Goal: Communication & Community: Answer question/provide support

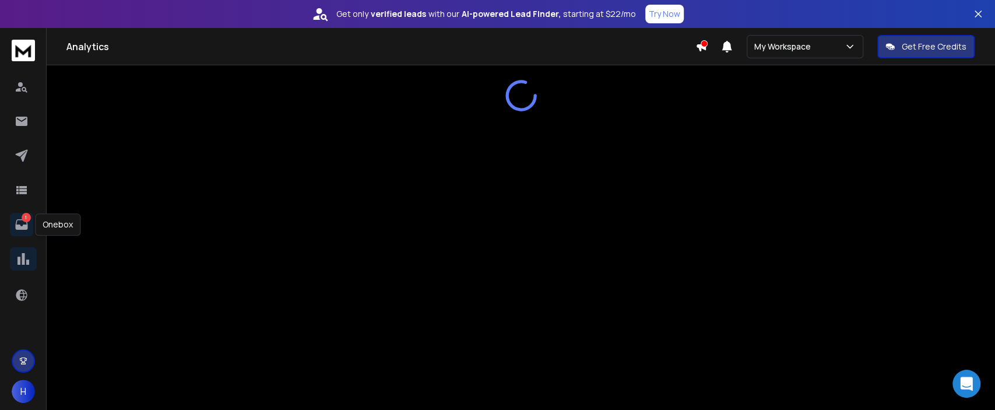
click at [20, 223] on icon at bounding box center [22, 224] width 14 height 14
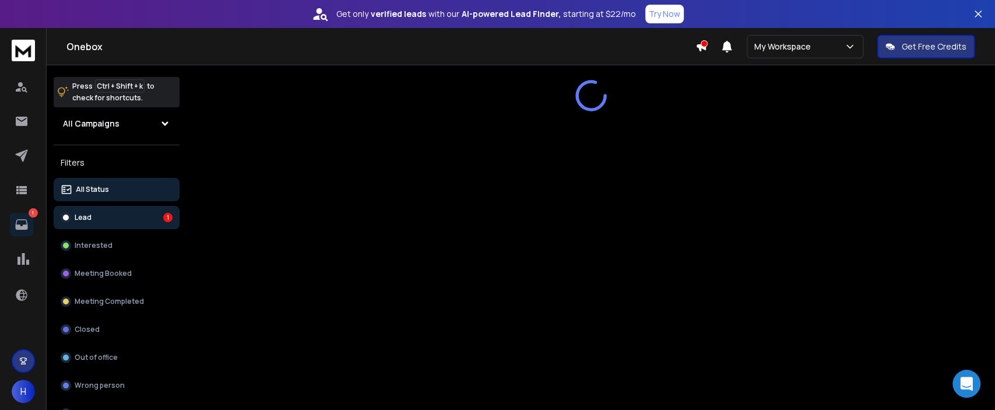
click at [142, 221] on button "Lead 1" at bounding box center [117, 217] width 126 height 23
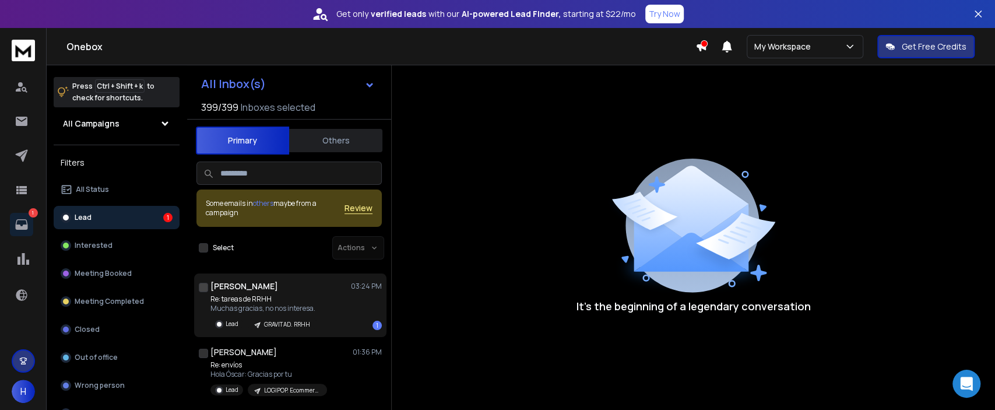
click at [275, 301] on p "Re: tareas de RRHH" at bounding box center [263, 298] width 107 height 9
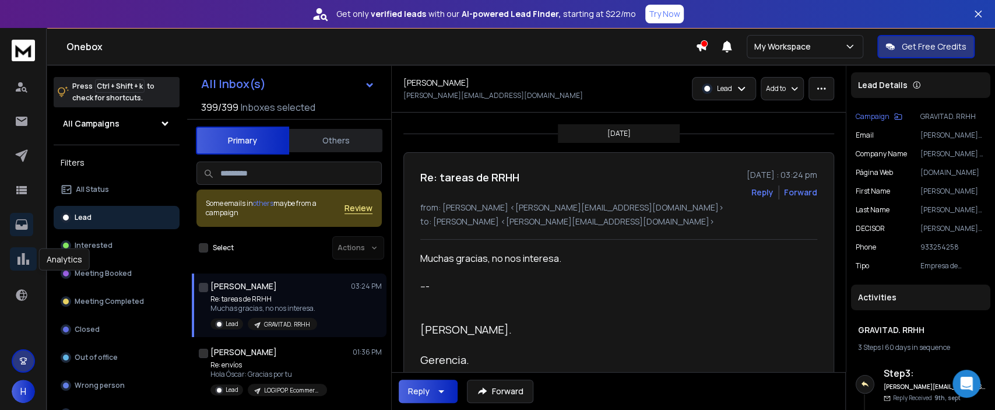
click at [25, 261] on icon at bounding box center [23, 258] width 17 height 17
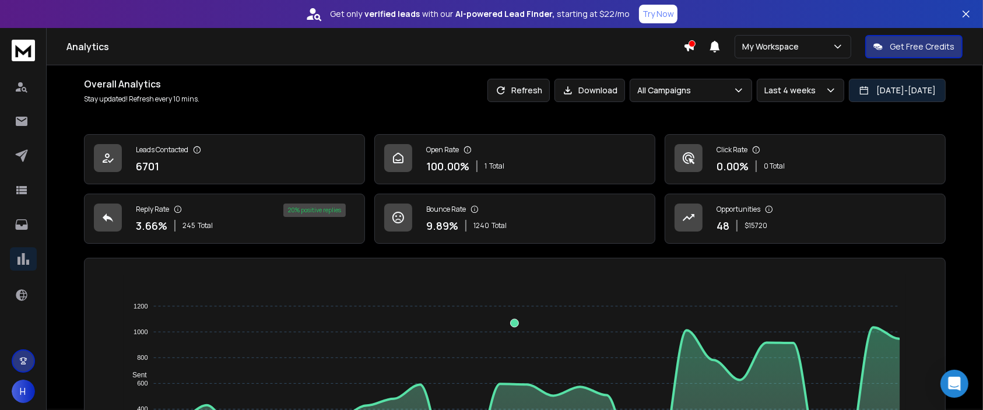
click at [872, 88] on button "12 Aug 2025 - 09 Sep 2025" at bounding box center [897, 90] width 97 height 23
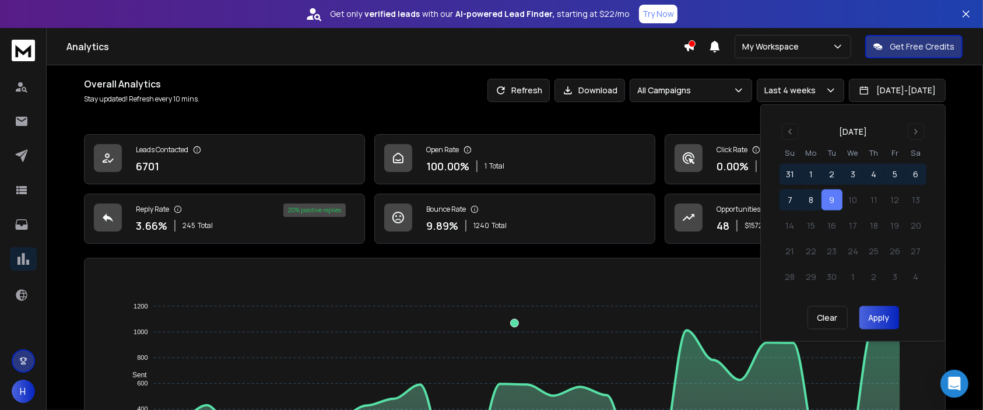
click at [835, 201] on button "9" at bounding box center [831, 199] width 21 height 21
click at [877, 315] on button "Apply" at bounding box center [879, 317] width 40 height 23
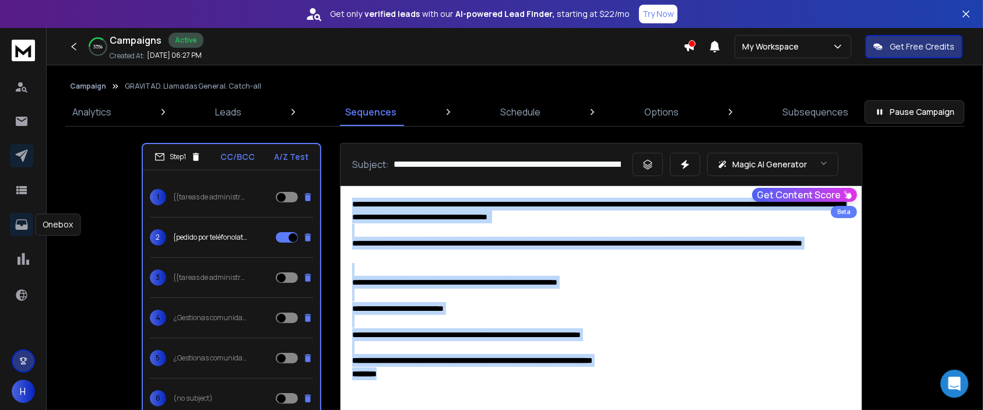
click at [27, 226] on icon at bounding box center [22, 224] width 14 height 14
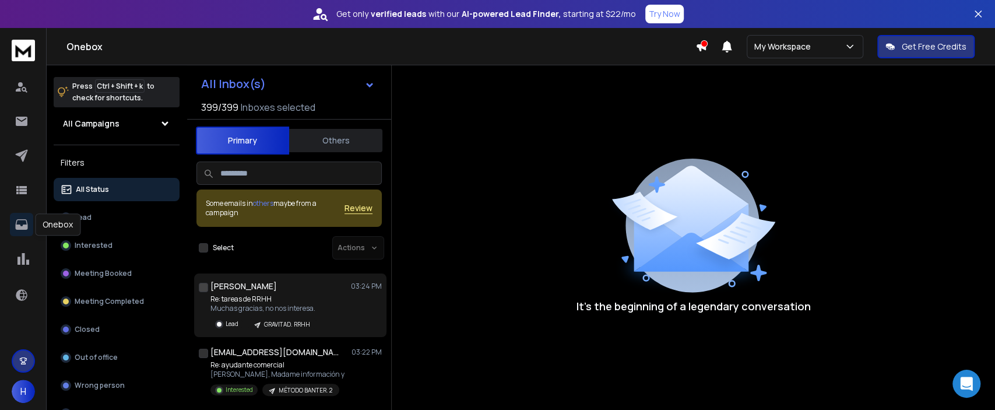
click at [294, 308] on p "Muchas gracias, no nos interesa." at bounding box center [263, 308] width 107 height 9
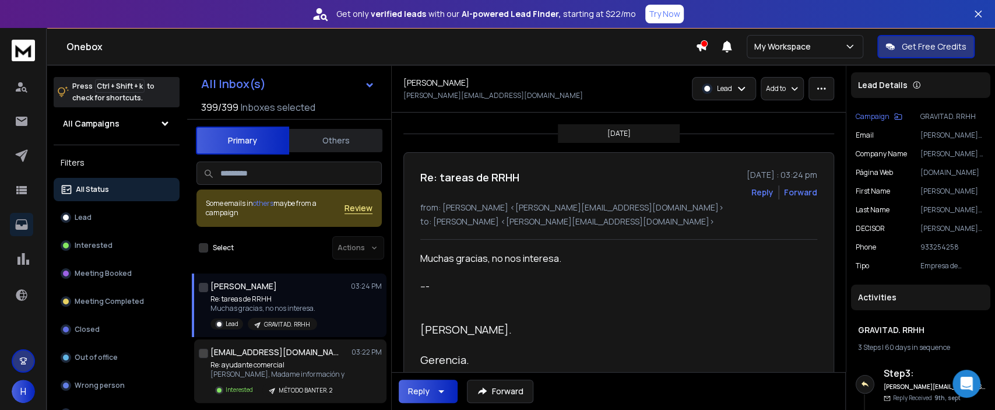
click at [296, 367] on p "Re: ayudante comercial" at bounding box center [277, 364] width 134 height 9
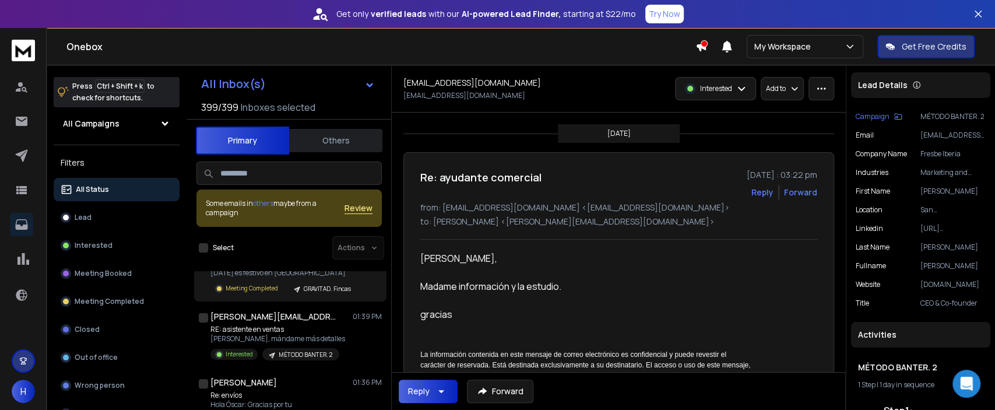
scroll to position [155, 0]
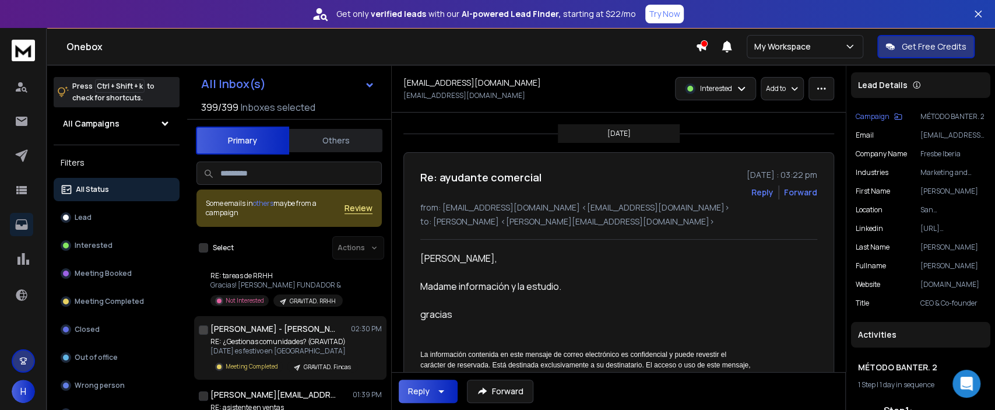
click at [272, 338] on p "RE: ¿Gestionas comunidades? (GRAVITAD)" at bounding box center [280, 341] width 140 height 9
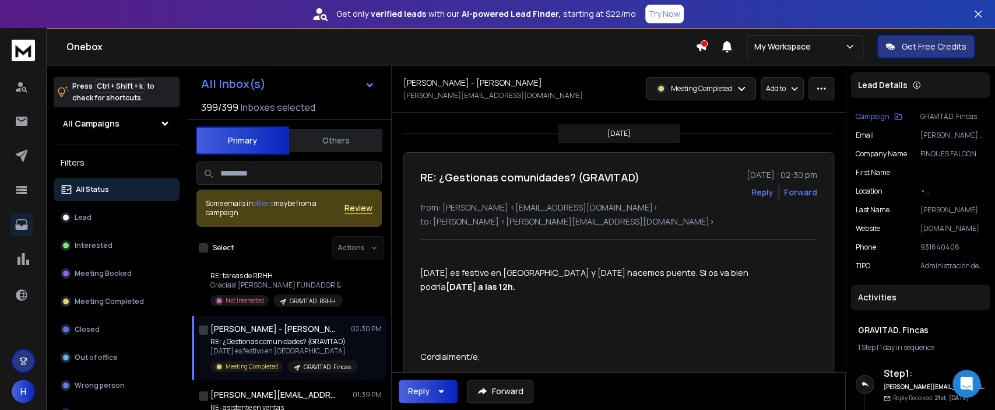
click at [441, 390] on icon "button" at bounding box center [441, 391] width 6 height 3
click at [425, 362] on p "Reply All" at bounding box center [435, 362] width 32 height 12
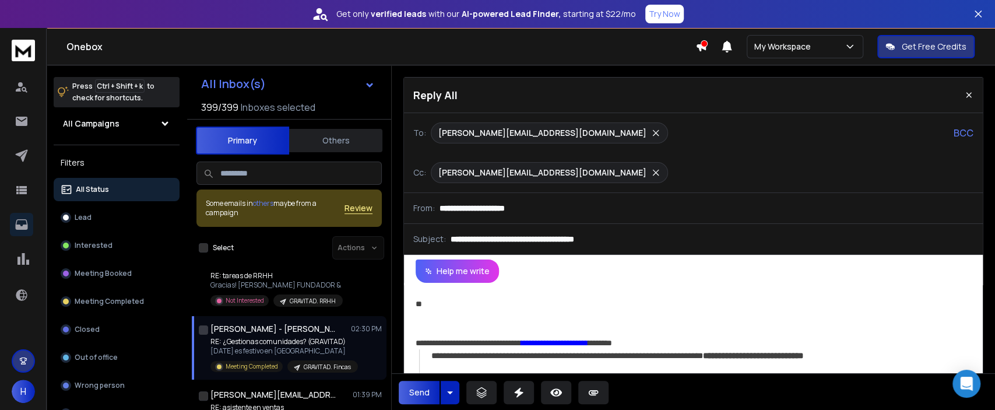
scroll to position [0, 0]
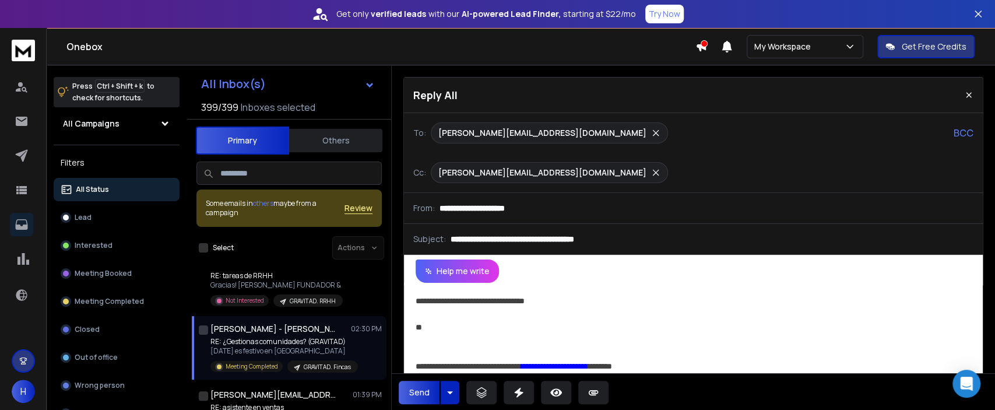
click at [427, 326] on div "**********" at bounding box center [692, 336] width 576 height 107
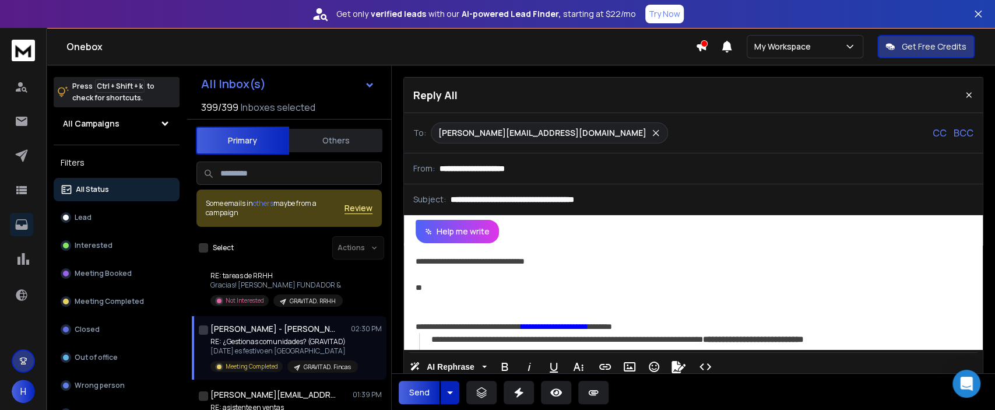
click at [427, 326] on div "**********" at bounding box center [686, 326] width 540 height 13
click at [420, 289] on div "**" at bounding box center [686, 287] width 540 height 13
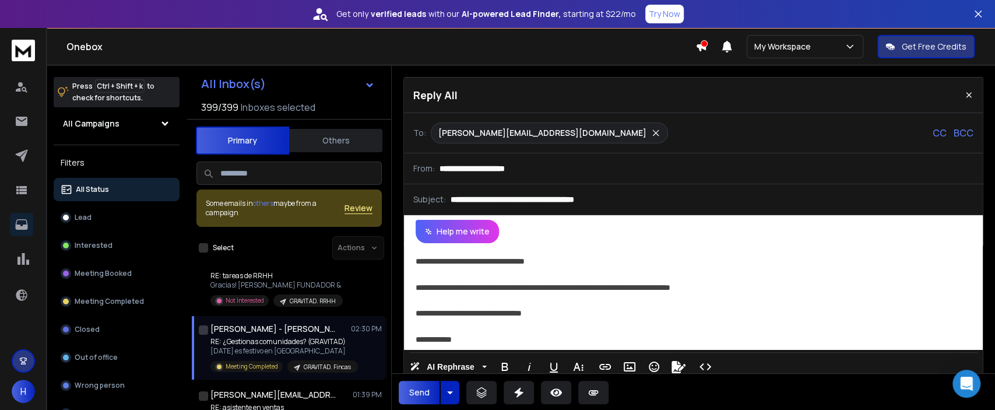
click at [652, 287] on div "**********" at bounding box center [686, 287] width 540 height 13
click at [413, 399] on button "Send" at bounding box center [419, 392] width 41 height 23
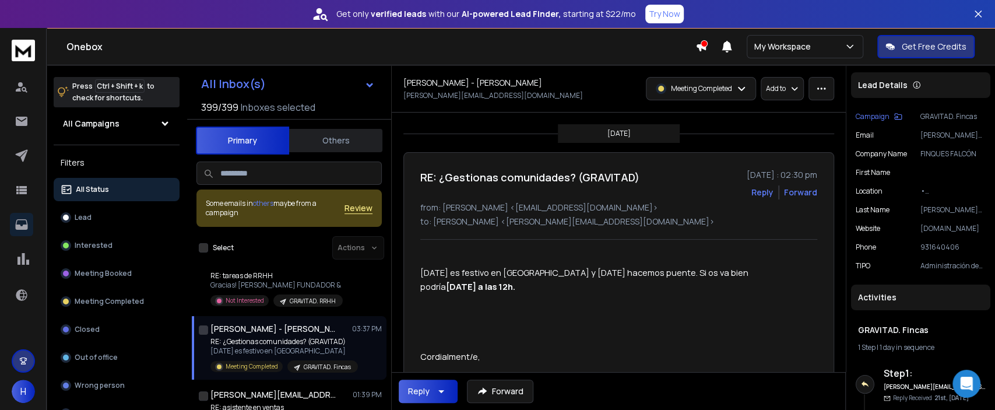
drag, startPoint x: 650, startPoint y: 204, endPoint x: 553, endPoint y: 209, distance: 96.9
click at [553, 209] on p "from: Jordi Falcón - Finques Falcón <jordi@finquesfalcon.com>" at bounding box center [618, 208] width 397 height 12
copy p "[PERSON_NAME][EMAIL_ADDRESS][DOMAIN_NAME]"
click at [948, 154] on p "FINQUES FALCÓN" at bounding box center [953, 153] width 65 height 9
drag, startPoint x: 648, startPoint y: 206, endPoint x: 554, endPoint y: 211, distance: 94.6
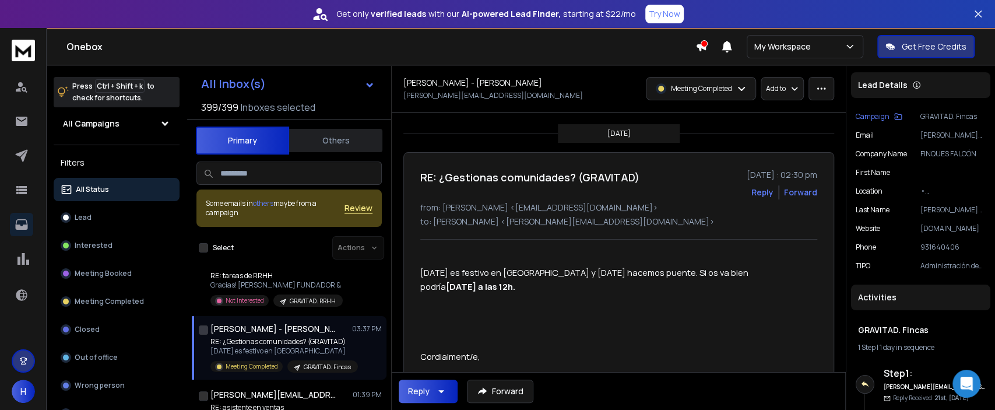
click at [554, 211] on p "from: Jordi Falcón - Finques Falcón <jordi@finquesfalcon.com>" at bounding box center [618, 208] width 397 height 12
copy p "[PERSON_NAME][EMAIL_ADDRESS][DOMAIN_NAME]"
drag, startPoint x: 484, startPoint y: 210, endPoint x: 441, endPoint y: 212, distance: 42.6
click at [441, 212] on p "from: Jordi Falcón - Finques Falcón <jordi@finquesfalcon.com>" at bounding box center [618, 208] width 397 height 12
copy p "Jordi Falcón"
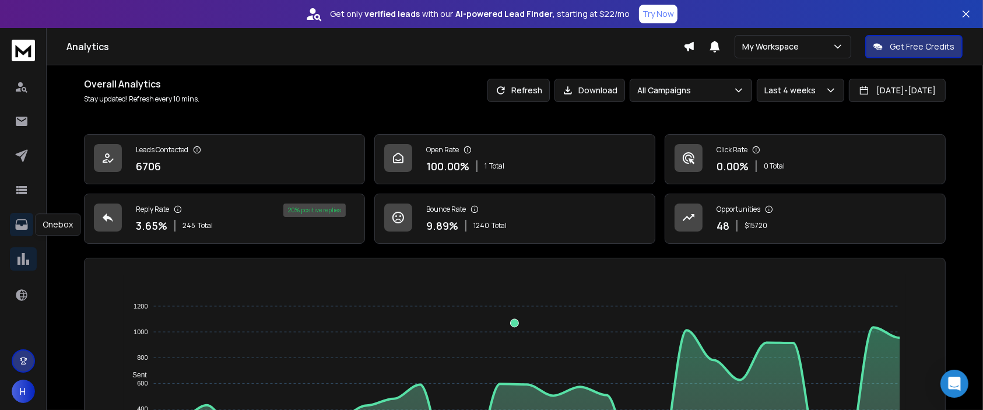
click at [17, 231] on link at bounding box center [21, 224] width 23 height 23
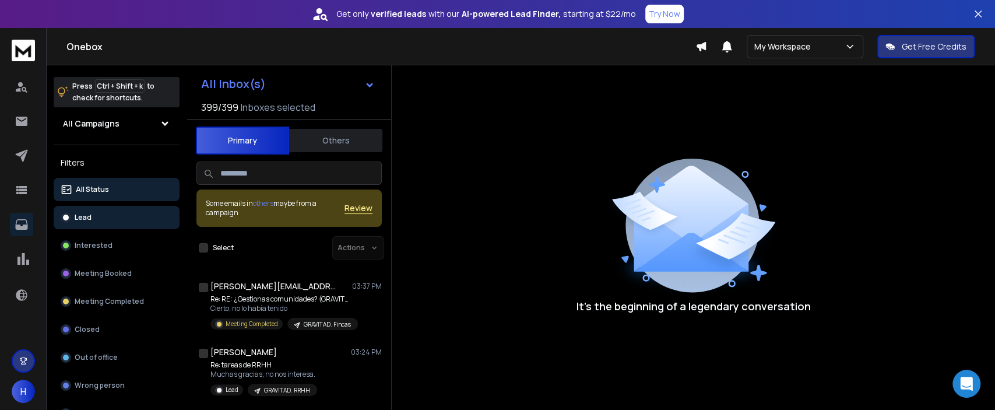
click at [98, 216] on button "Lead" at bounding box center [117, 217] width 126 height 23
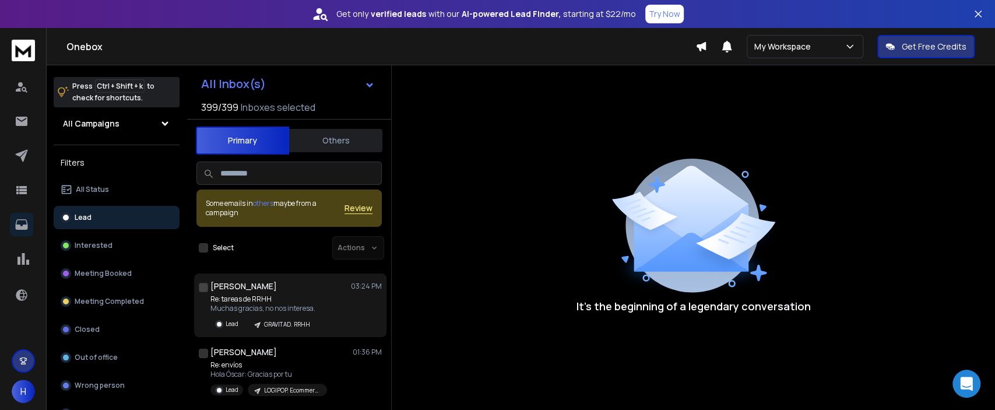
click at [276, 294] on p "Re: tareas de RRHH" at bounding box center [263, 298] width 107 height 9
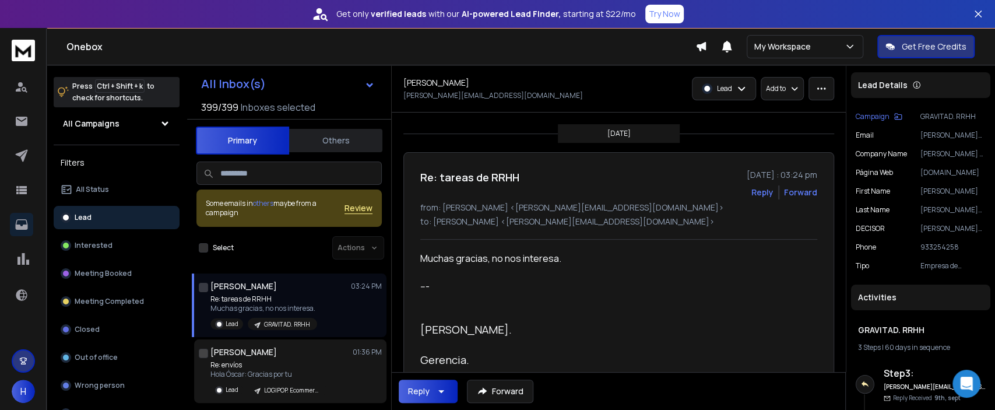
click at [294, 356] on div "[PERSON_NAME] 01:36 PM" at bounding box center [295, 352] width 171 height 12
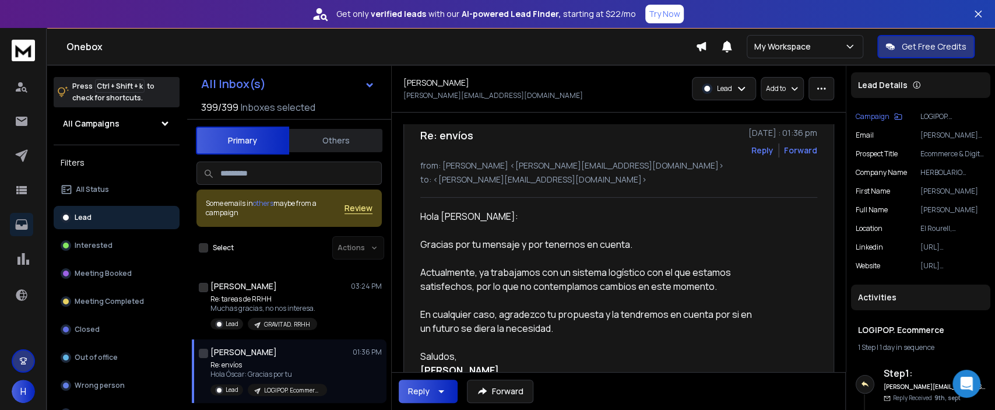
scroll to position [78, 0]
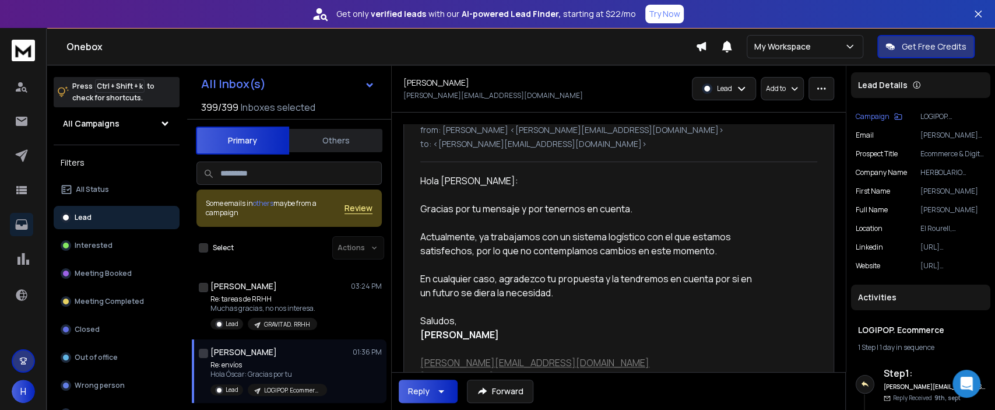
click at [732, 86] on div "Lead" at bounding box center [724, 89] width 63 height 22
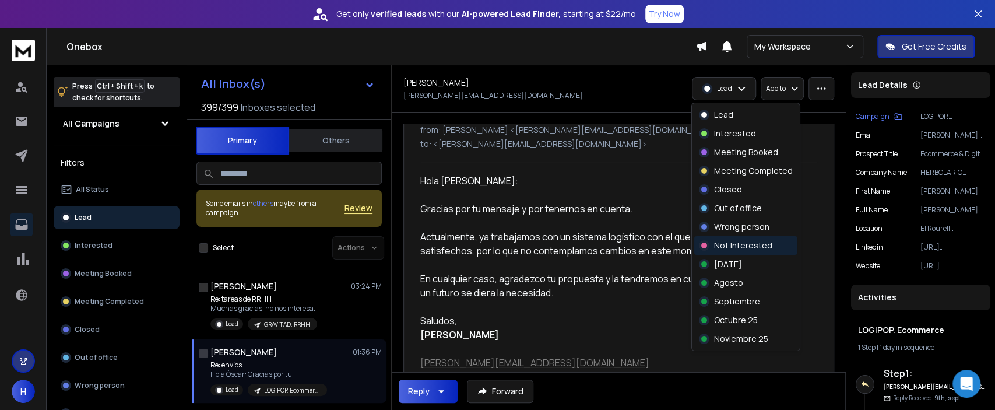
click at [735, 244] on p "Not Interested" at bounding box center [743, 246] width 58 height 12
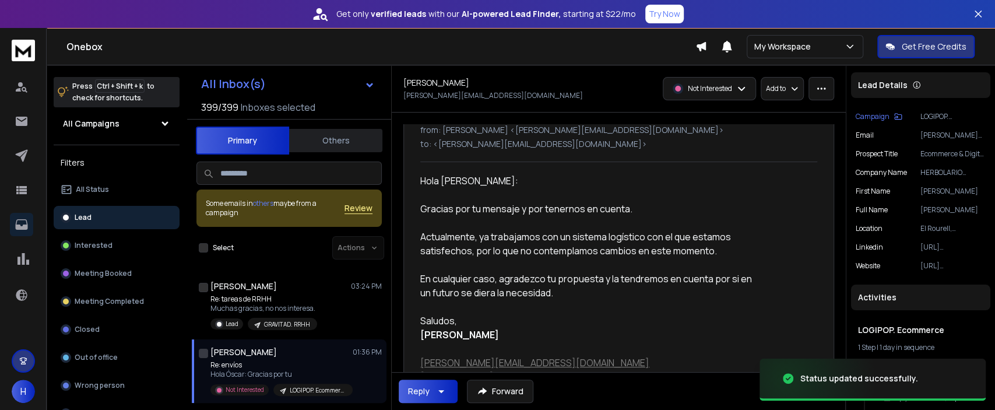
click at [774, 93] on p "Add to" at bounding box center [776, 88] width 20 height 9
click at [788, 115] on div "Subsequence" at bounding box center [801, 115] width 68 height 12
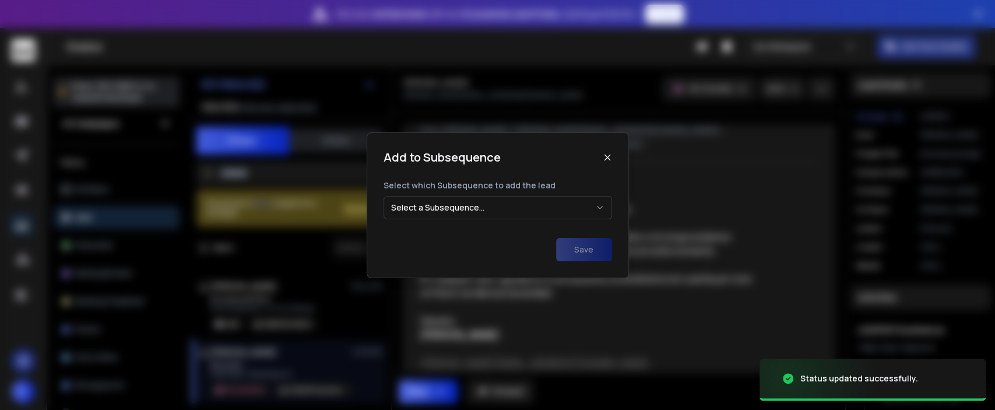
click at [468, 212] on button "Select a Subsequence..." at bounding box center [498, 207] width 229 height 23
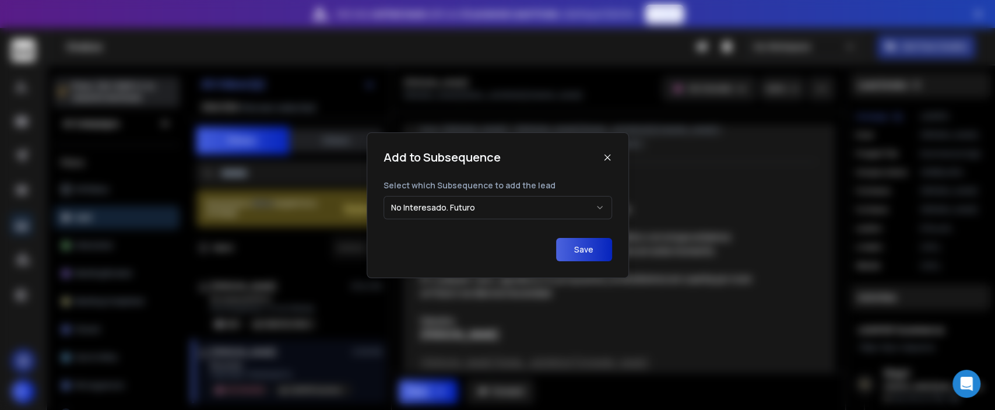
click at [573, 250] on button "Save" at bounding box center [584, 249] width 56 height 23
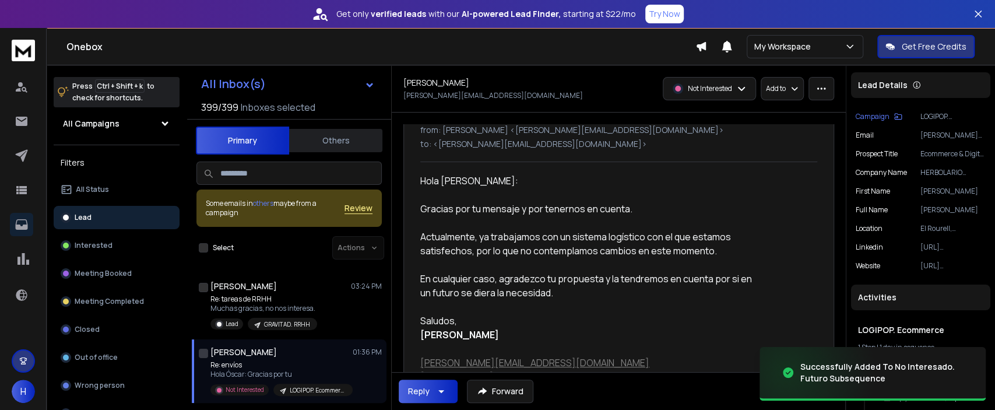
click at [955, 135] on p "jaime@casapia.com" at bounding box center [953, 135] width 65 height 9
click at [938, 174] on p "HERBOLARIO ONLINE CASA PIÀ" at bounding box center [953, 172] width 65 height 9
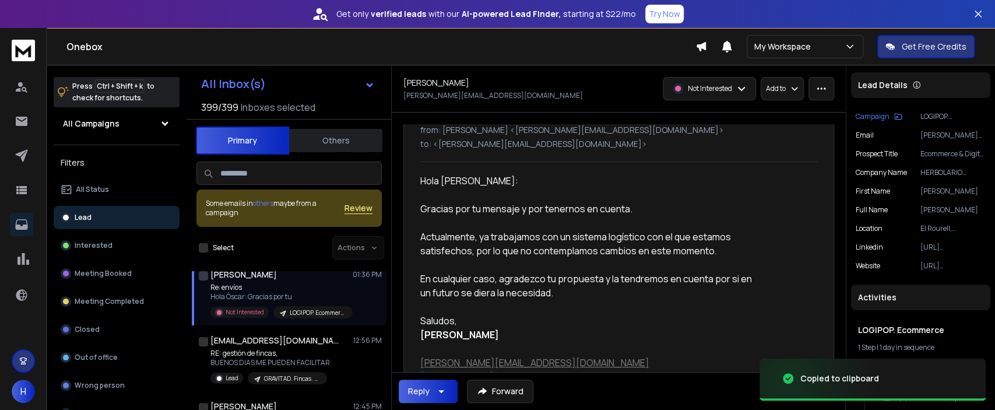
click at [317, 361] on p "BUENOS DIAS ME PUEDEN FACILITAR" at bounding box center [270, 362] width 120 height 9
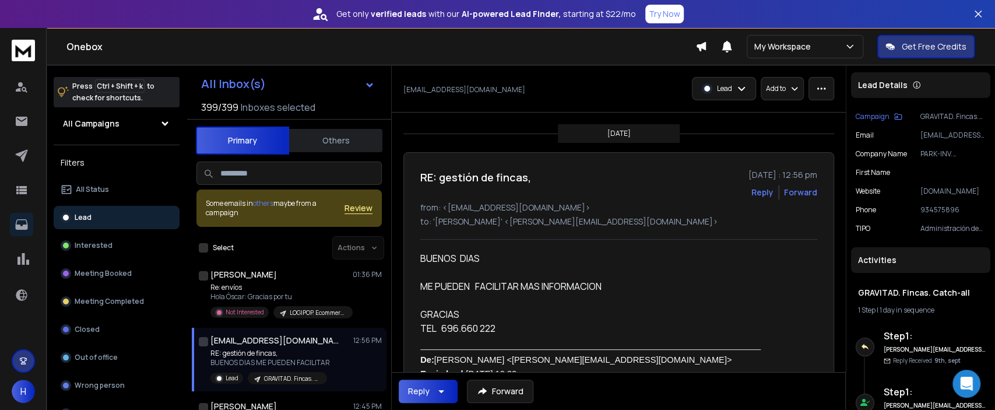
click at [774, 96] on div "Add to" at bounding box center [782, 89] width 42 height 22
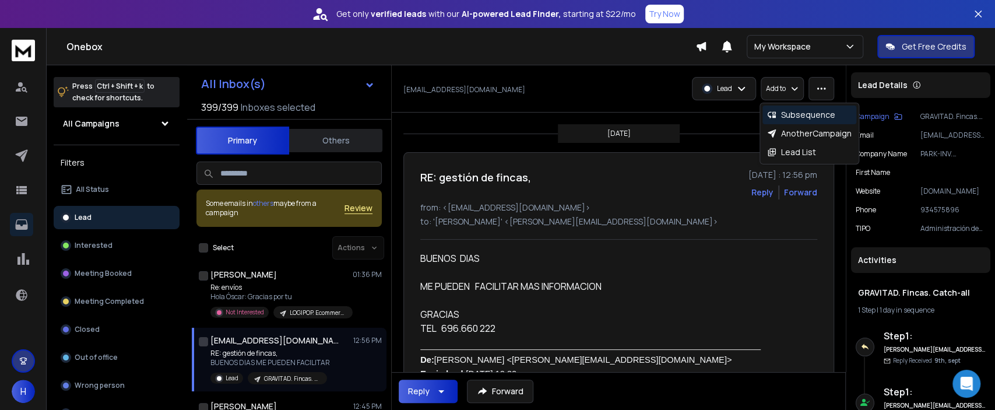
click at [782, 110] on div "Subsequence" at bounding box center [801, 115] width 68 height 12
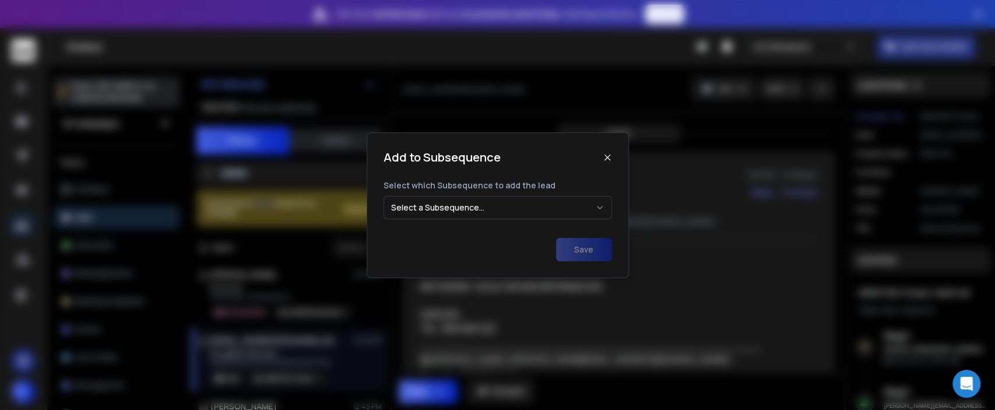
click at [550, 205] on button "Select a Subsequence..." at bounding box center [498, 207] width 229 height 23
click at [575, 252] on button "Save" at bounding box center [584, 249] width 56 height 23
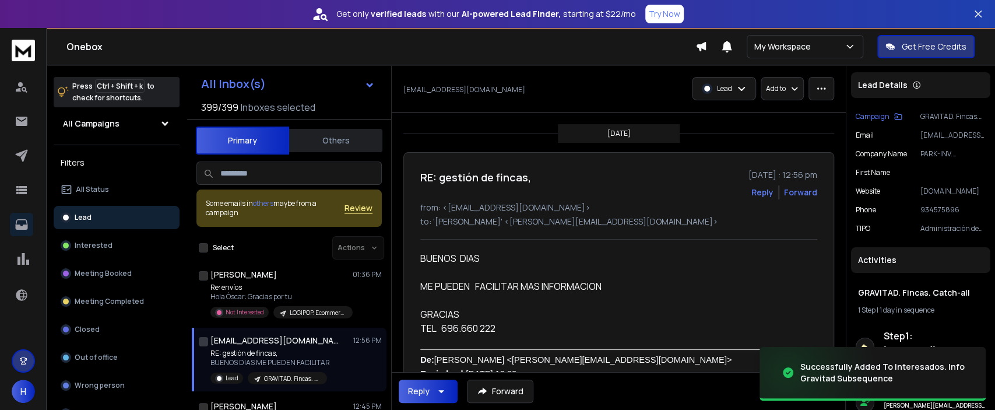
click at [731, 91] on p "Lead" at bounding box center [724, 88] width 15 height 9
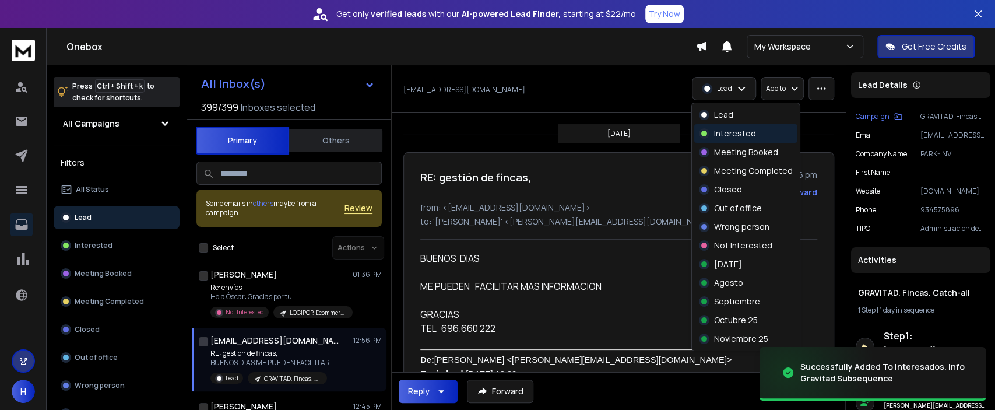
click at [726, 128] on p "Interested" at bounding box center [735, 134] width 42 height 12
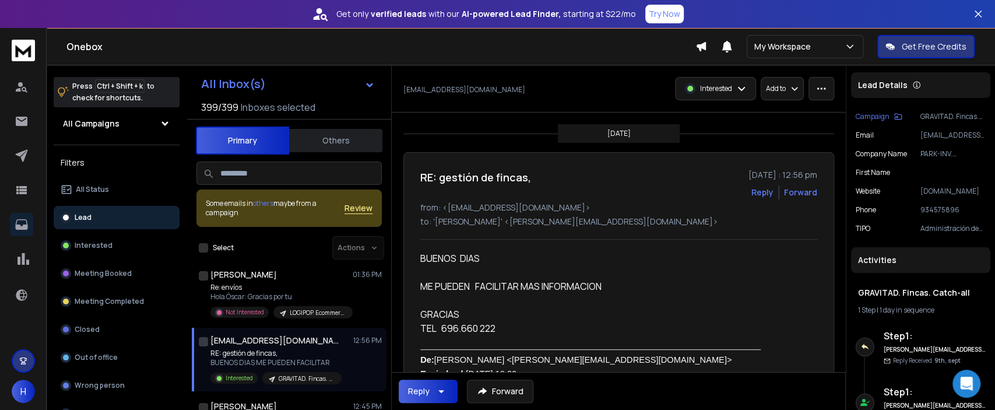
click at [937, 131] on p "info@finqueselias.com" at bounding box center [953, 135] width 65 height 9
click at [533, 208] on p "from: <info@finqueselias.com>" at bounding box center [618, 208] width 397 height 12
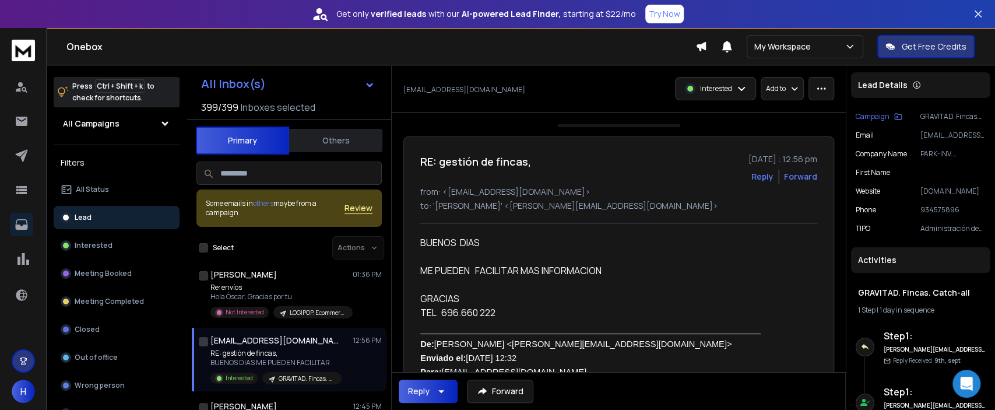
scroll to position [0, 0]
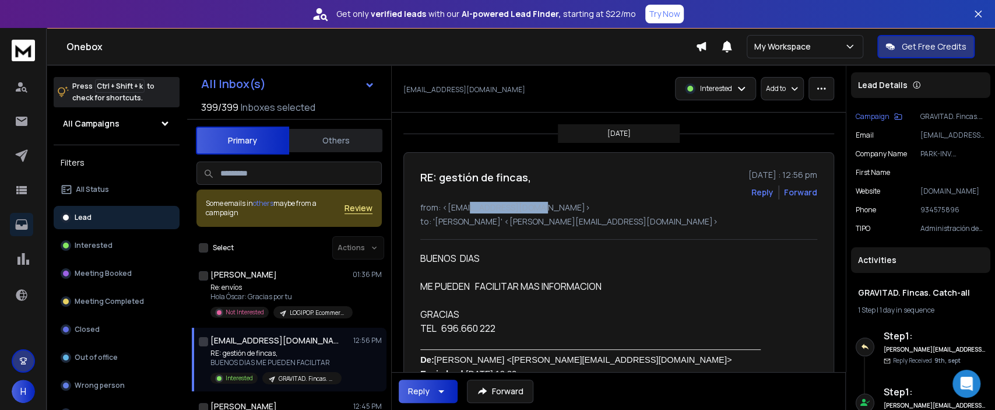
drag, startPoint x: 529, startPoint y: 203, endPoint x: 469, endPoint y: 210, distance: 60.5
click at [469, 210] on p "from: <info@finqueselias.com>" at bounding box center [618, 208] width 397 height 12
click at [948, 155] on p "PARK-INV. FINQUES ELIAS S.L." at bounding box center [953, 153] width 65 height 9
click at [948, 135] on p "info@finqueselias.com" at bounding box center [953, 135] width 65 height 9
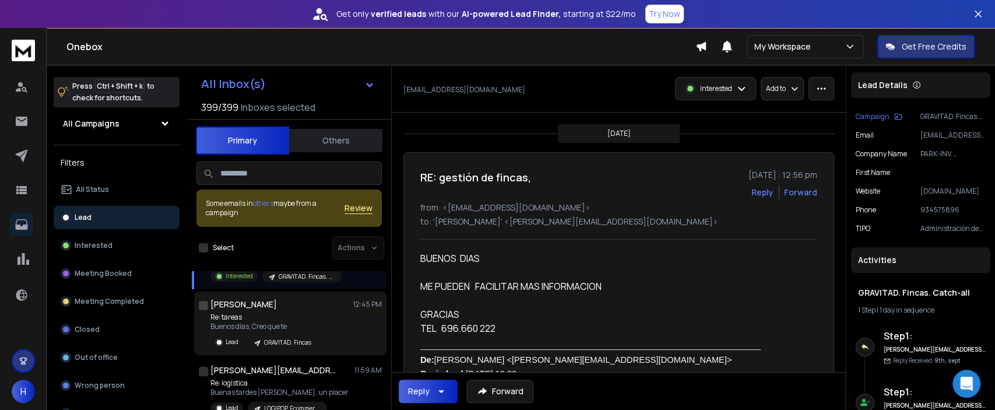
scroll to position [155, 0]
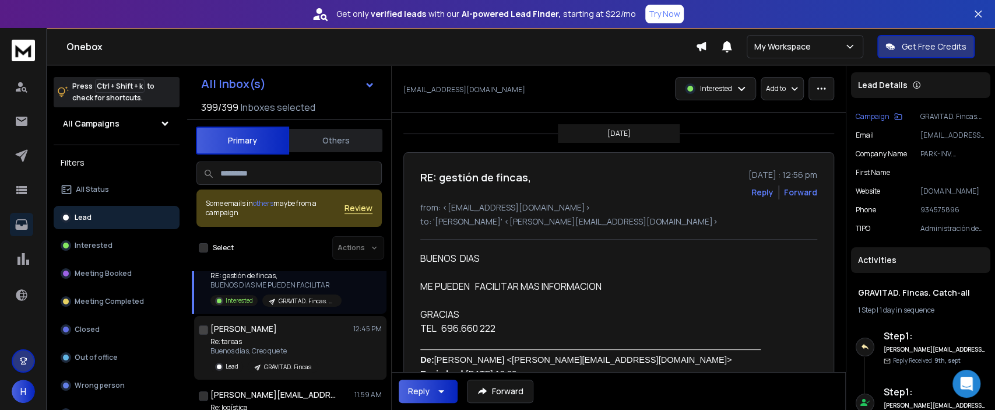
click at [299, 347] on p "Buenos días, Creo que te" at bounding box center [264, 350] width 108 height 9
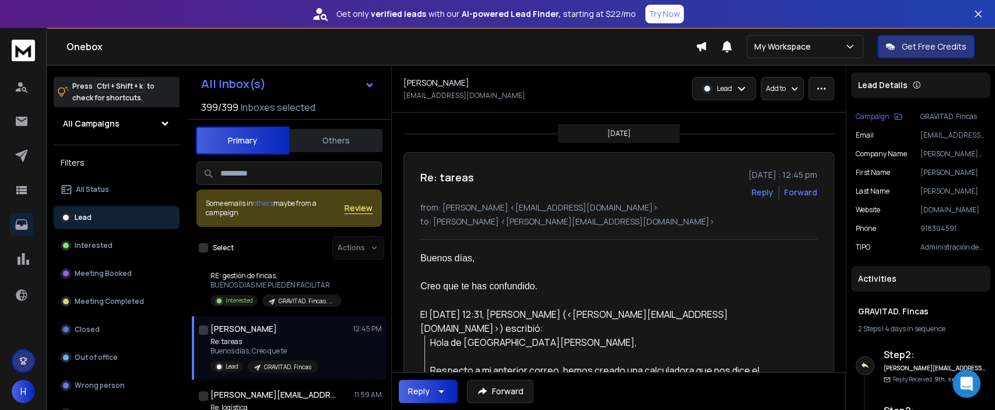
click at [722, 92] on p "Lead" at bounding box center [724, 88] width 15 height 9
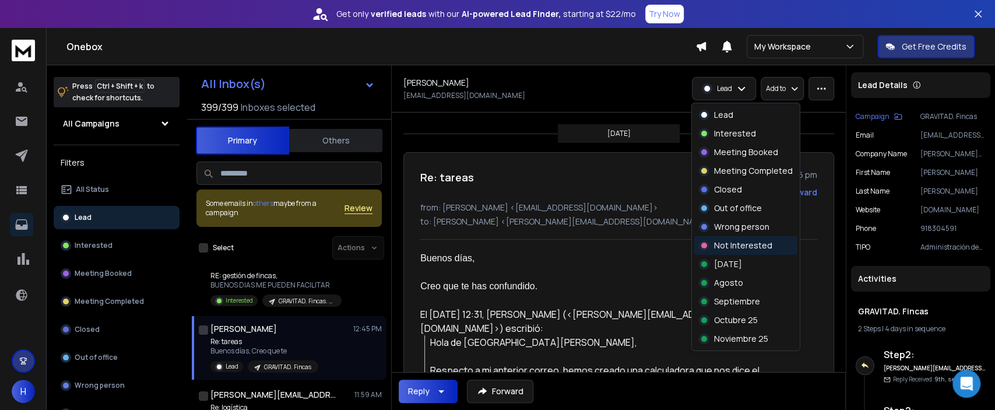
click at [726, 244] on p "Not Interested" at bounding box center [743, 246] width 58 height 12
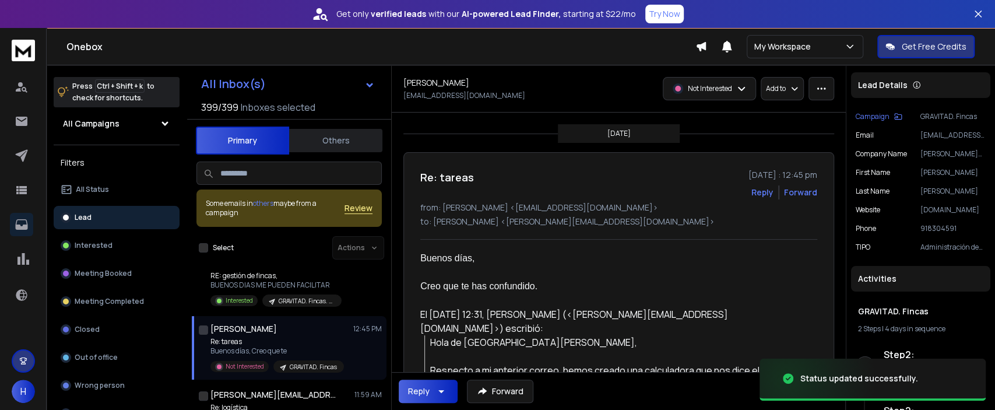
click at [929, 135] on p "jruiz@boyaca.es" at bounding box center [953, 135] width 65 height 9
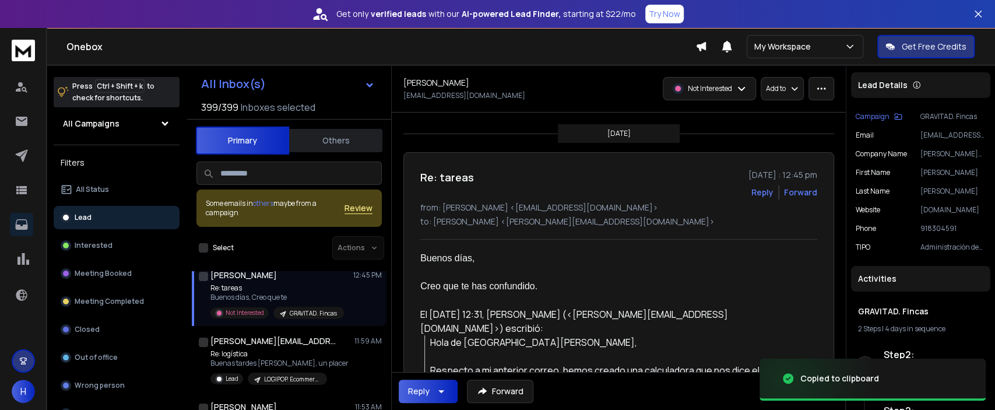
scroll to position [233, 0]
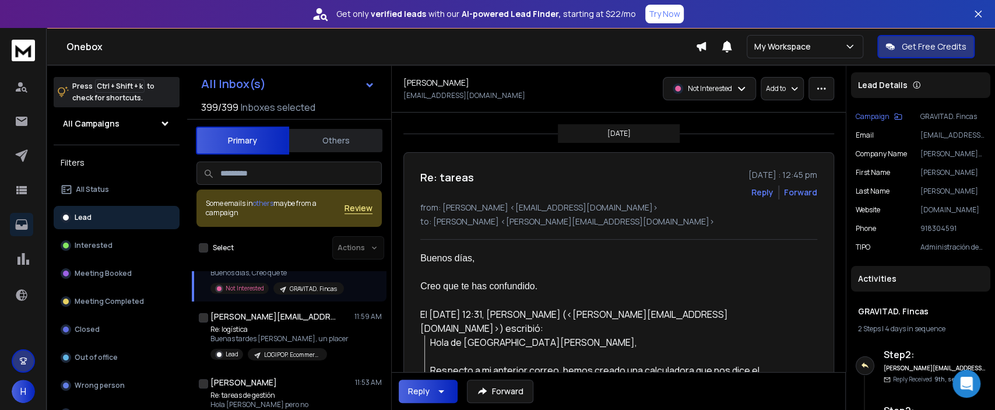
click at [295, 340] on p "Buenas tardes Miguel, un placer" at bounding box center [279, 338] width 138 height 9
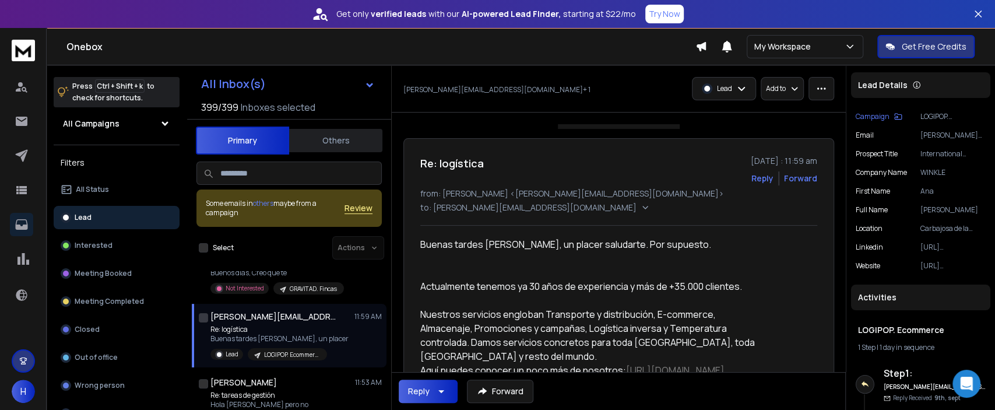
scroll to position [0, 0]
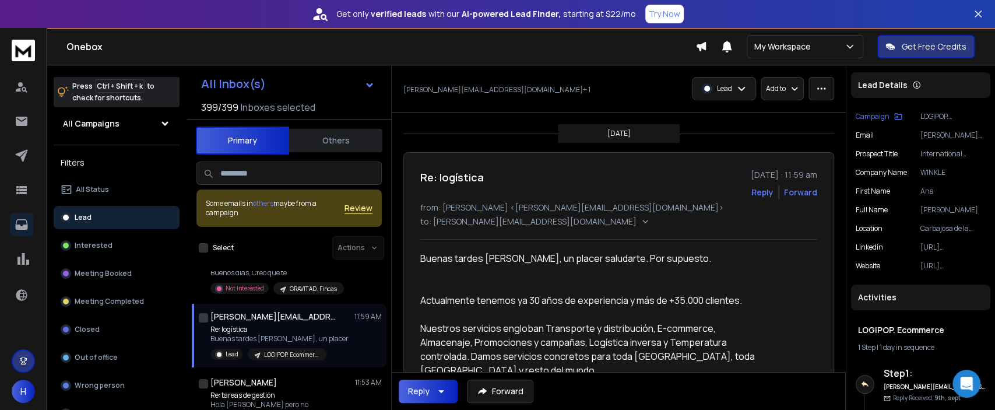
click at [947, 138] on p "ana.mesa@winkle.shop" at bounding box center [953, 135] width 65 height 9
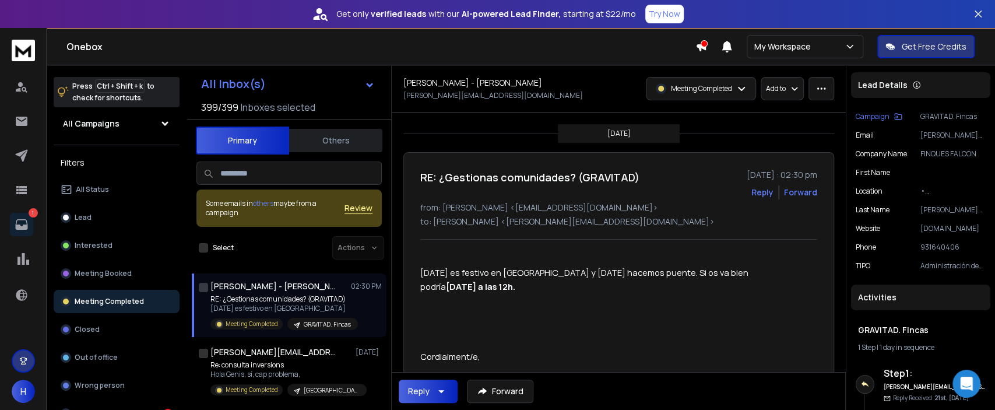
scroll to position [78, 0]
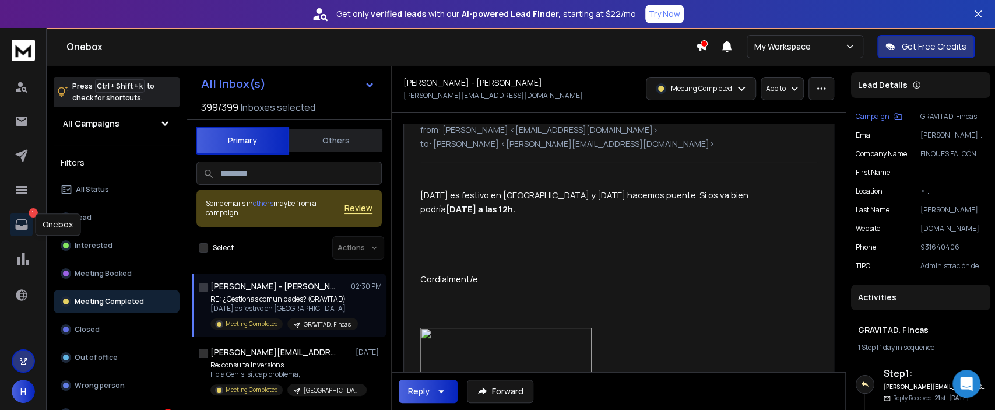
click at [29, 224] on link "1" at bounding box center [21, 224] width 23 height 23
click at [19, 223] on icon at bounding box center [22, 224] width 14 height 14
drag, startPoint x: 93, startPoint y: 191, endPoint x: 294, endPoint y: 261, distance: 212.2
click at [93, 191] on p "All Status" at bounding box center [92, 189] width 33 height 9
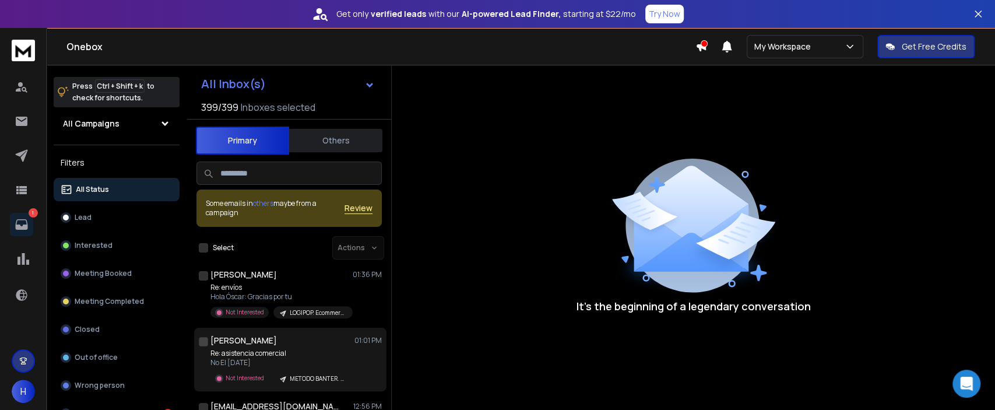
scroll to position [388, 0]
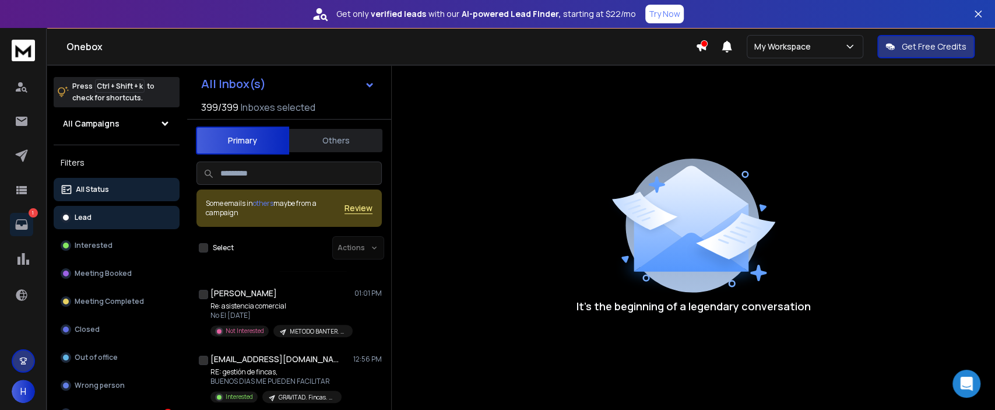
click at [100, 212] on button "Lead" at bounding box center [117, 217] width 126 height 23
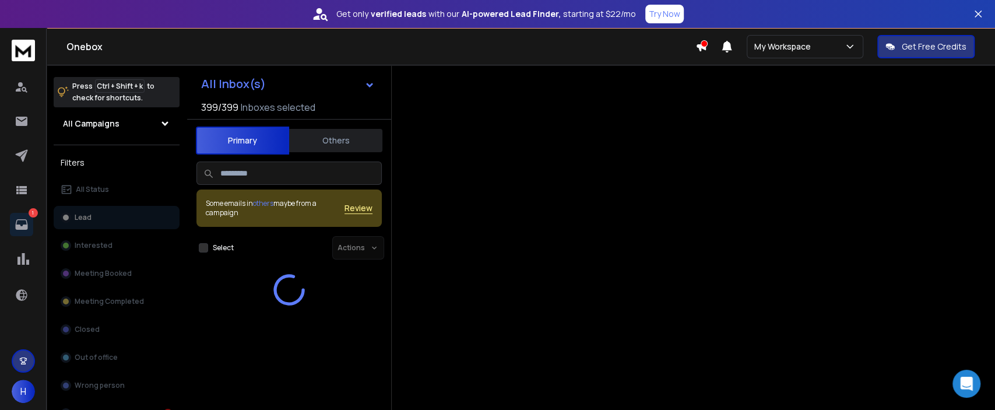
scroll to position [0, 0]
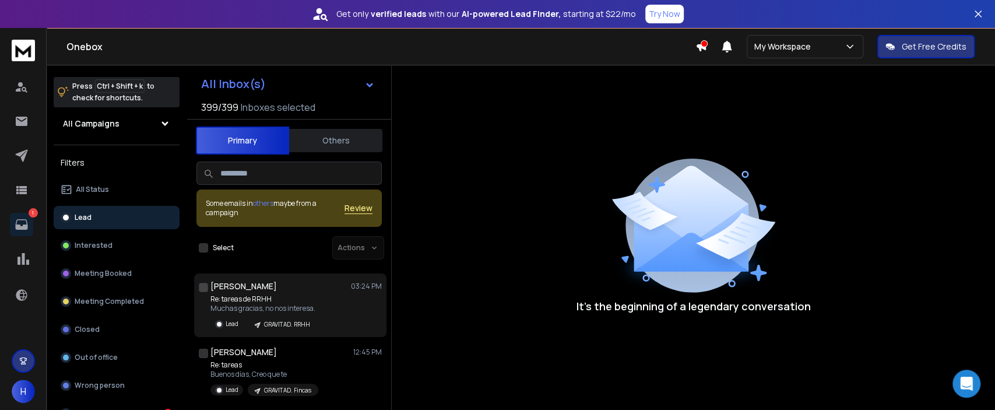
click at [291, 295] on p "Re: tareas de RRHH" at bounding box center [263, 298] width 107 height 9
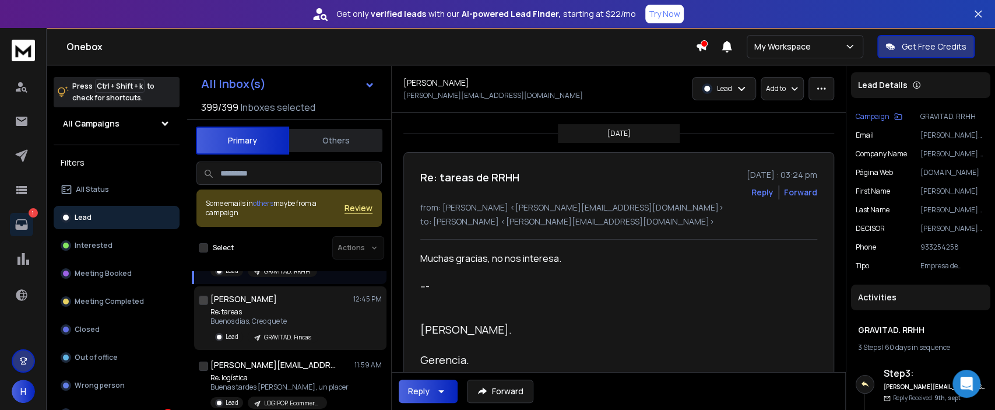
scroll to position [78, 0]
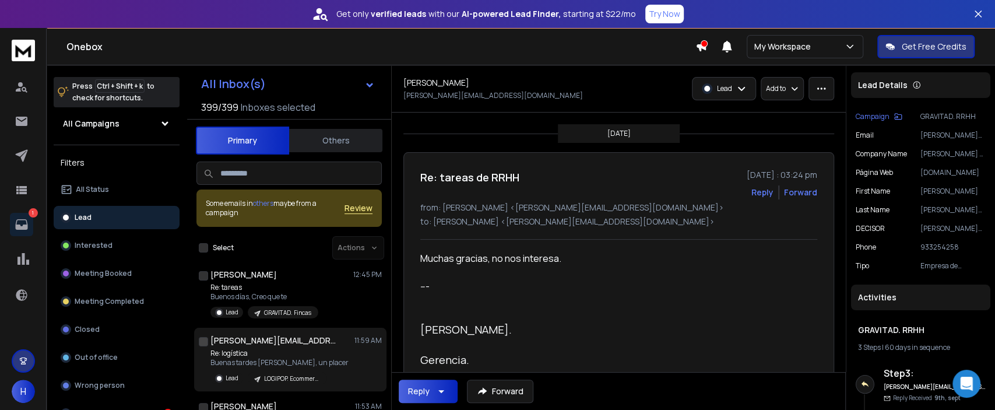
click at [290, 351] on p "Re: logística" at bounding box center [279, 353] width 138 height 9
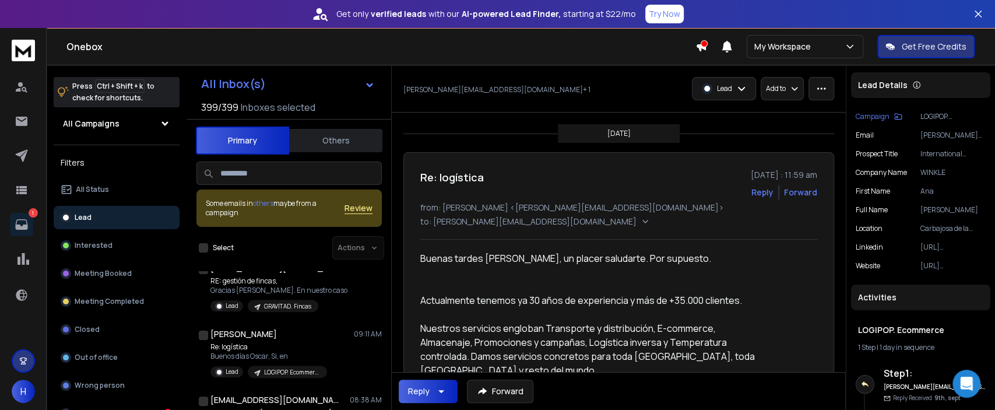
scroll to position [544, 0]
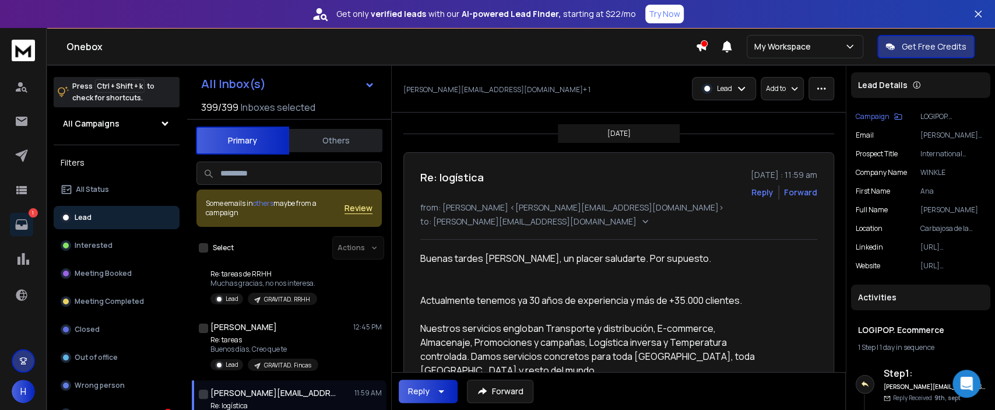
scroll to position [0, 0]
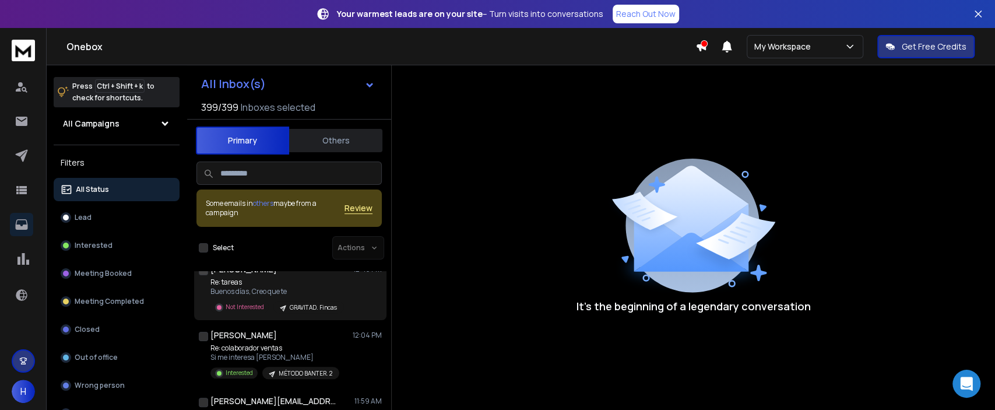
scroll to position [700, 0]
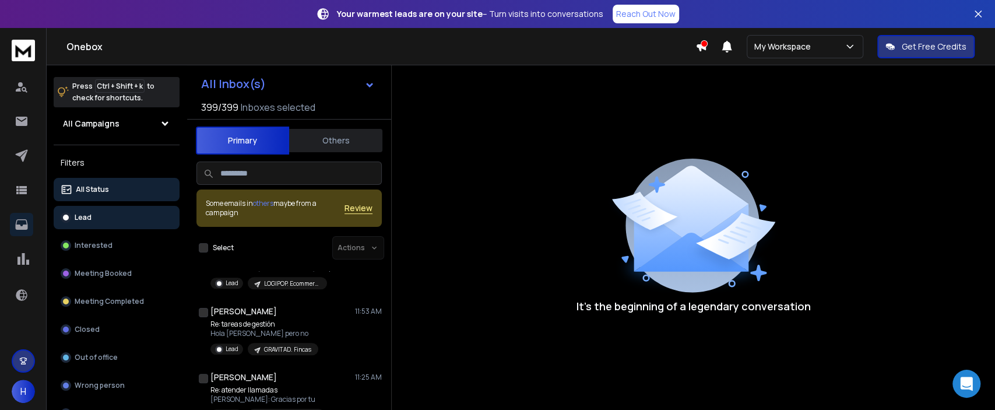
click at [117, 215] on button "Lead" at bounding box center [117, 217] width 126 height 23
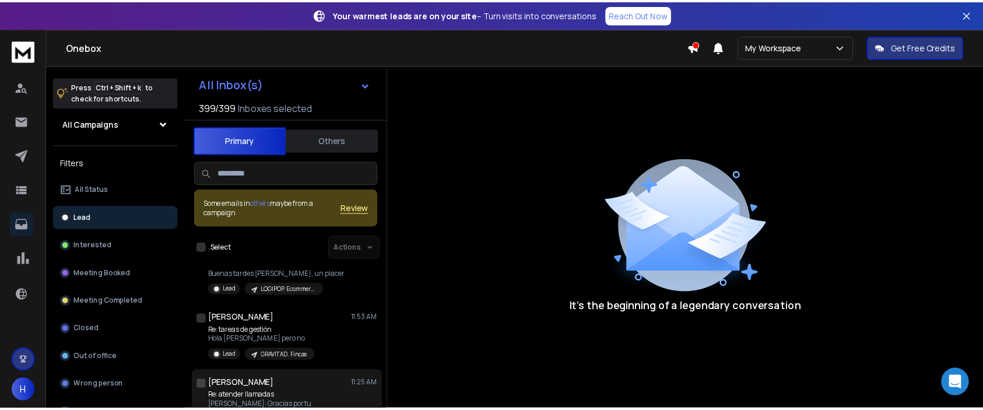
scroll to position [155, 0]
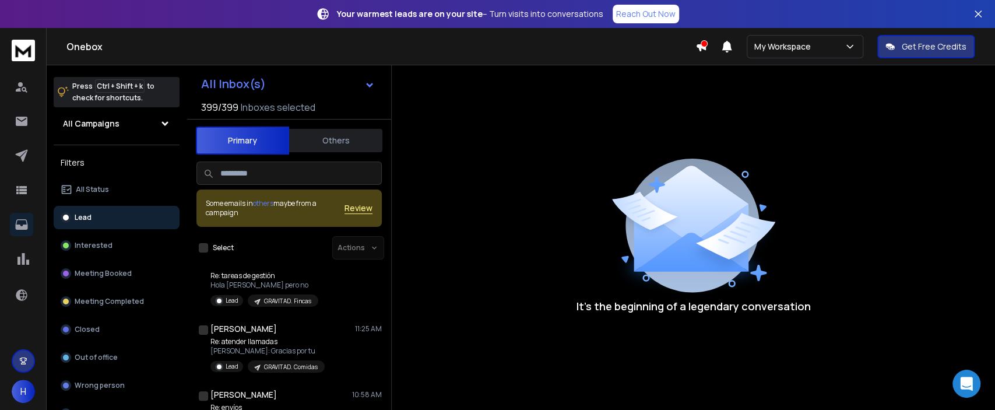
click at [295, 343] on p "Re: atender llamadas" at bounding box center [267, 341] width 114 height 9
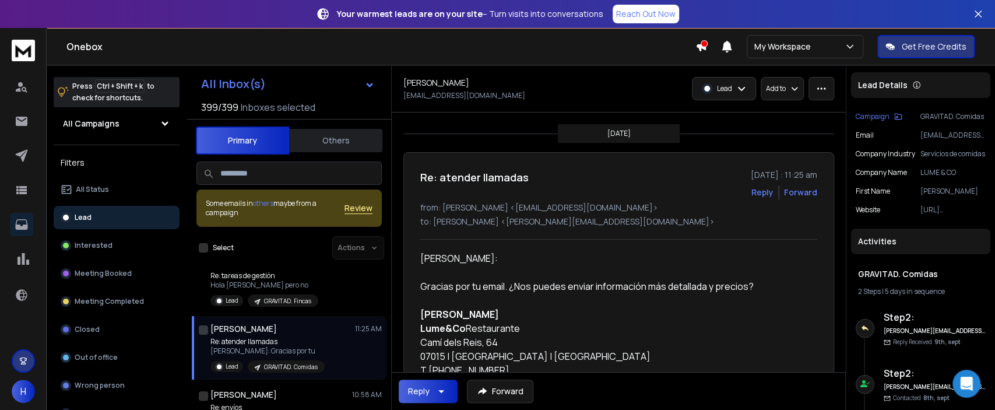
click at [872, 119] on p "Campaign" at bounding box center [873, 116] width 34 height 9
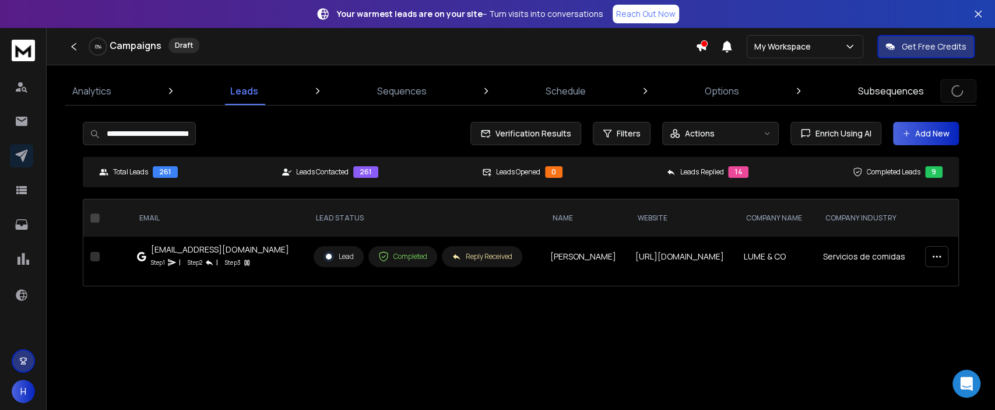
click at [877, 91] on p "Subsequences" at bounding box center [891, 91] width 66 height 14
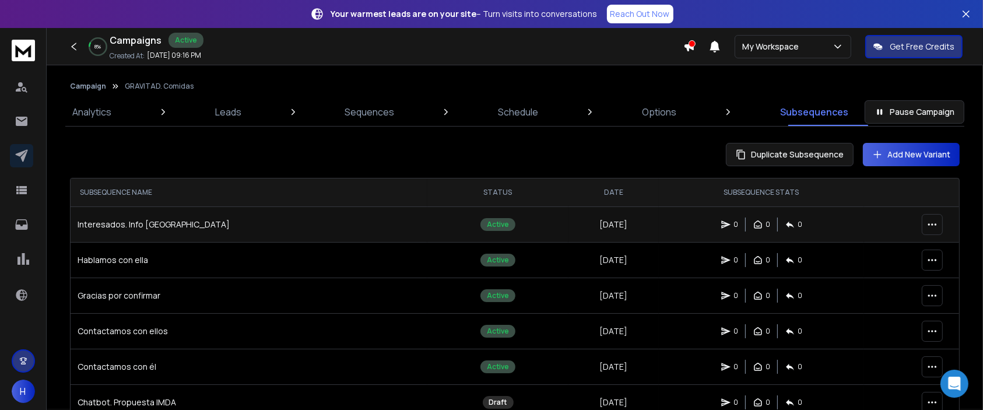
click at [224, 226] on td "Interesados. Info Gravitad" at bounding box center [249, 224] width 357 height 36
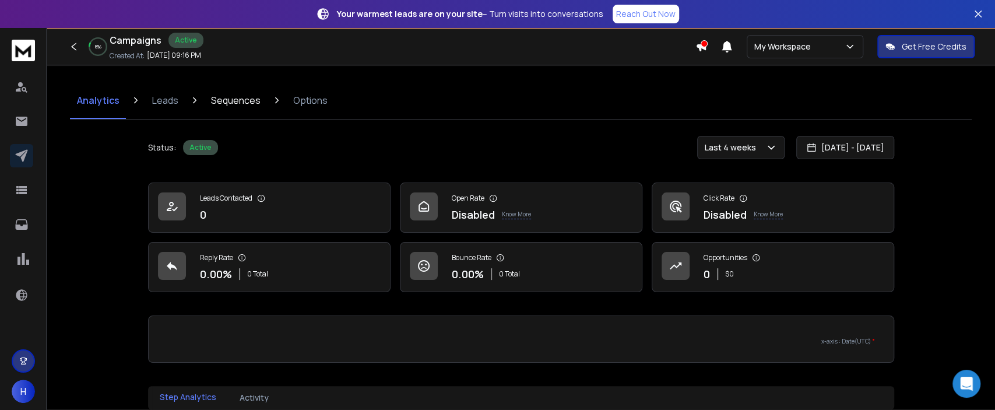
click at [237, 99] on p "Sequences" at bounding box center [236, 100] width 50 height 14
